Goal: Find specific page/section: Find specific page/section

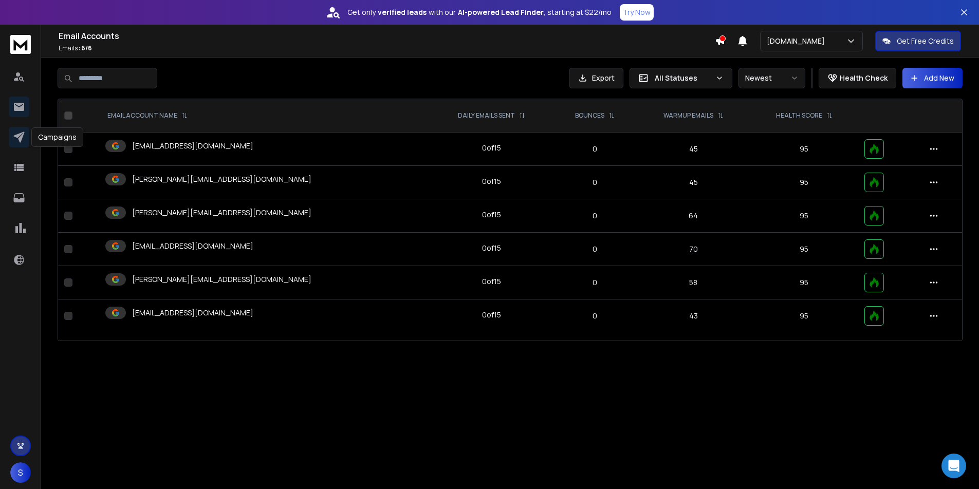
click at [29, 138] on link at bounding box center [19, 137] width 21 height 21
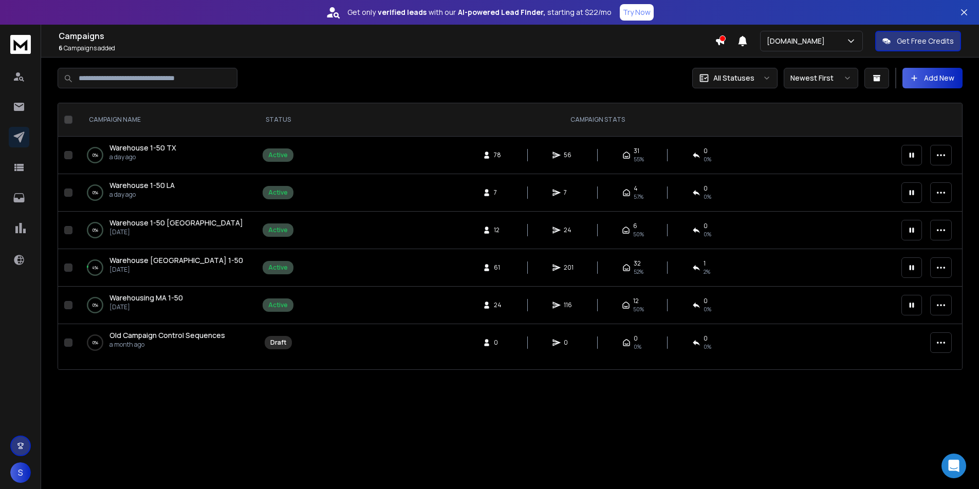
click at [133, 144] on span "Warehouse 1-50 TX" at bounding box center [142, 148] width 67 height 10
click at [840, 35] on button "[DOMAIN_NAME]" at bounding box center [811, 41] width 103 height 21
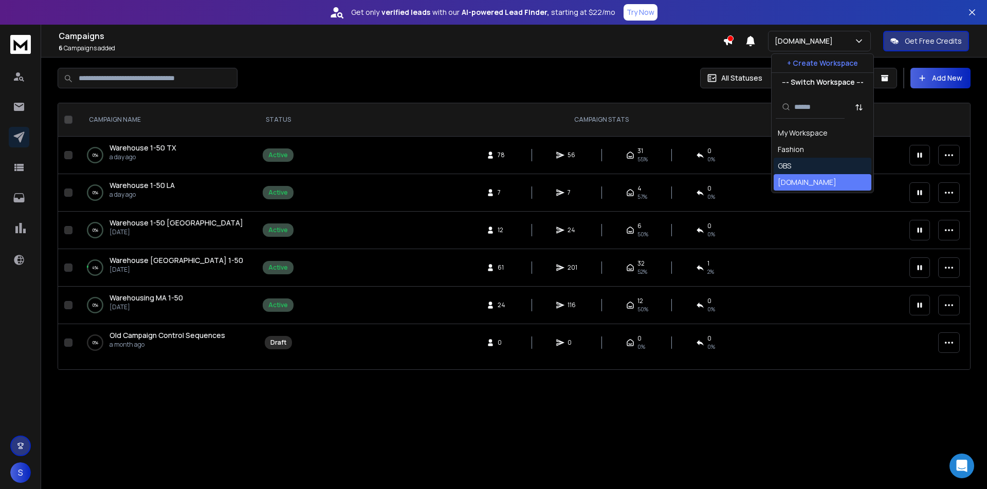
click at [827, 168] on div "GBS" at bounding box center [822, 166] width 98 height 16
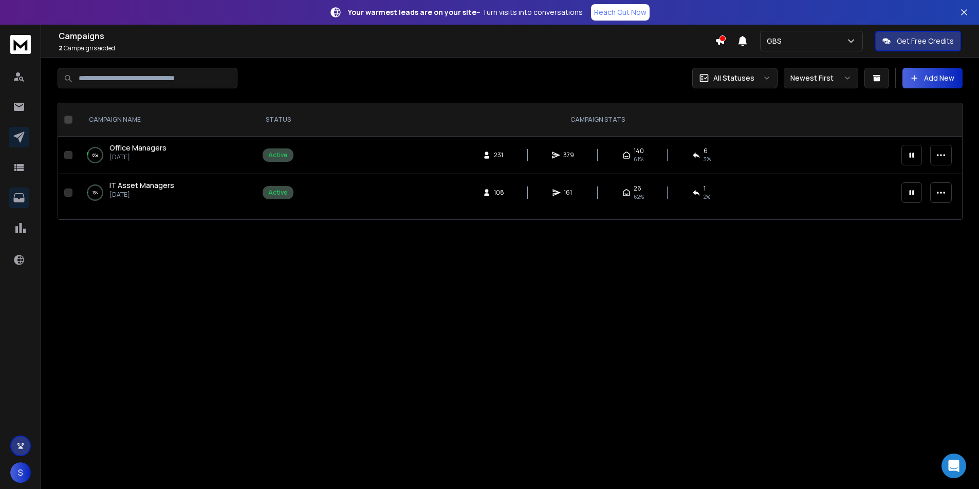
click at [20, 193] on icon at bounding box center [19, 198] width 12 height 12
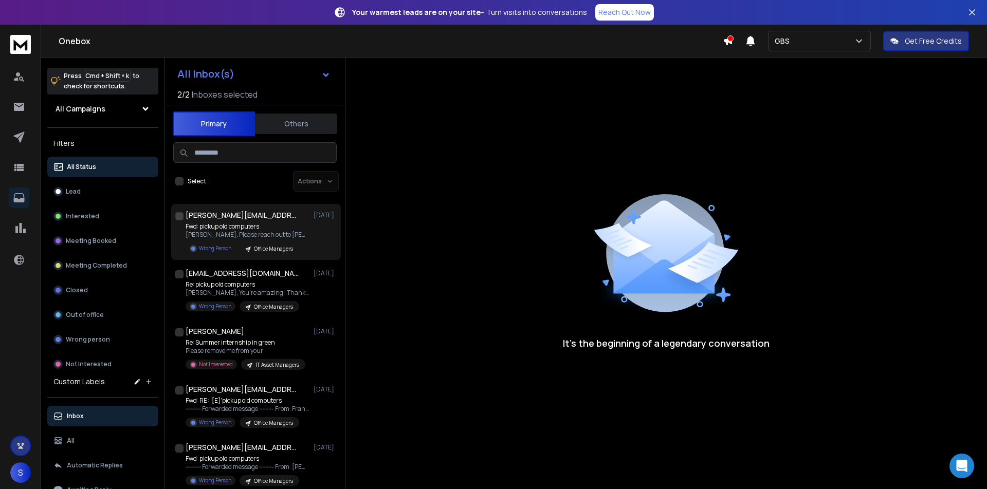
click at [283, 226] on p "Fwd: pickup old computers" at bounding box center [247, 227] width 123 height 8
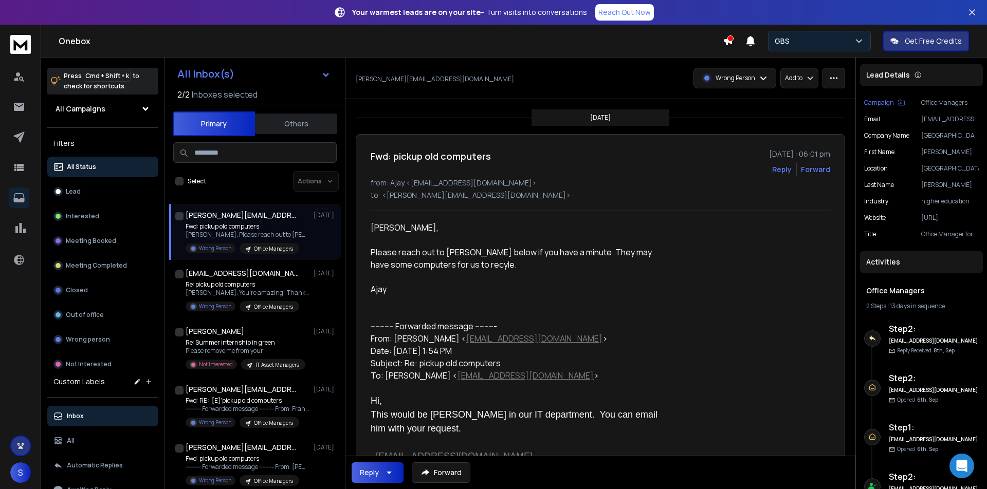
click at [821, 43] on div "GBS" at bounding box center [819, 41] width 89 height 10
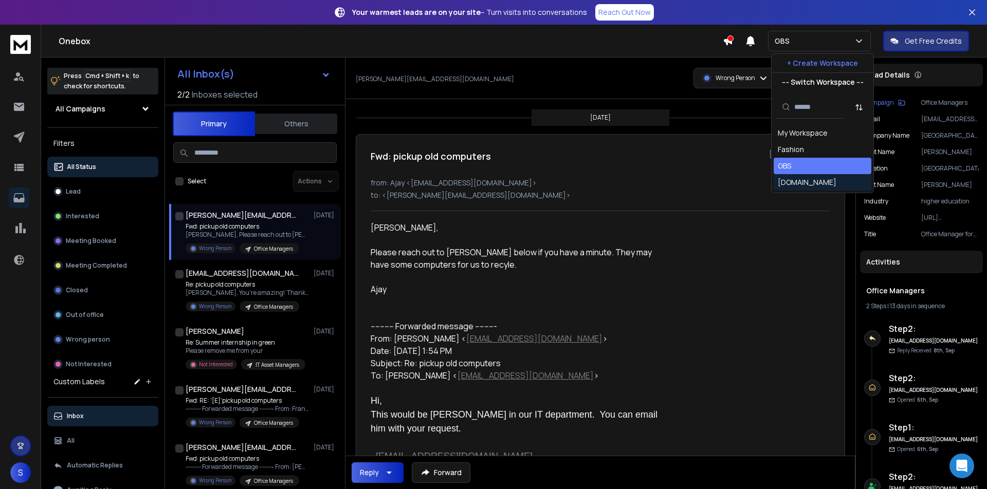
click at [824, 179] on div "[DOMAIN_NAME]" at bounding box center [807, 182] width 59 height 10
